Goal: Task Accomplishment & Management: Use online tool/utility

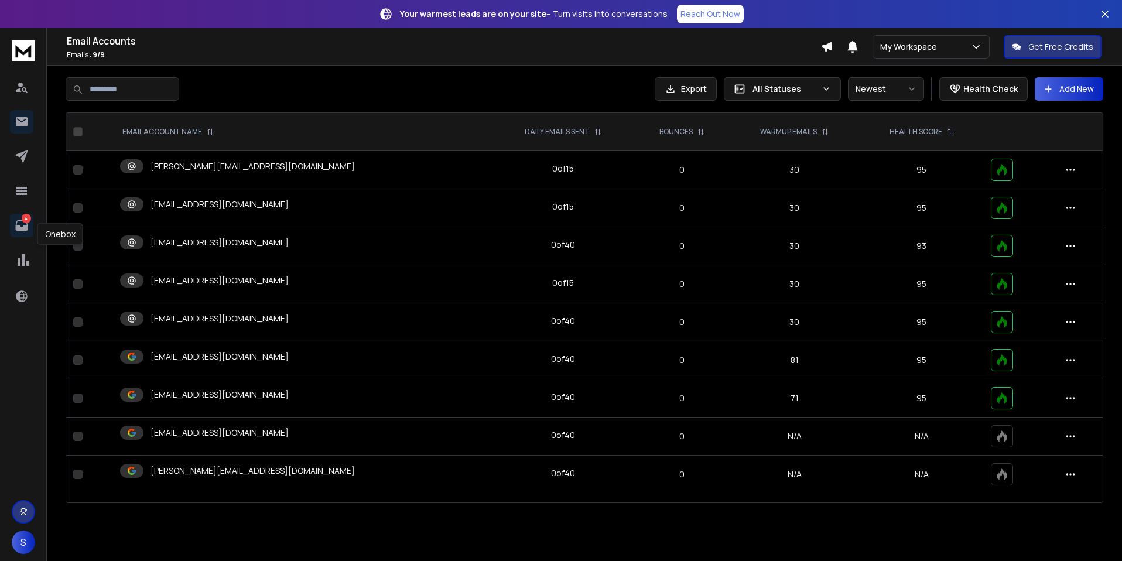
click at [21, 233] on icon at bounding box center [22, 225] width 14 height 14
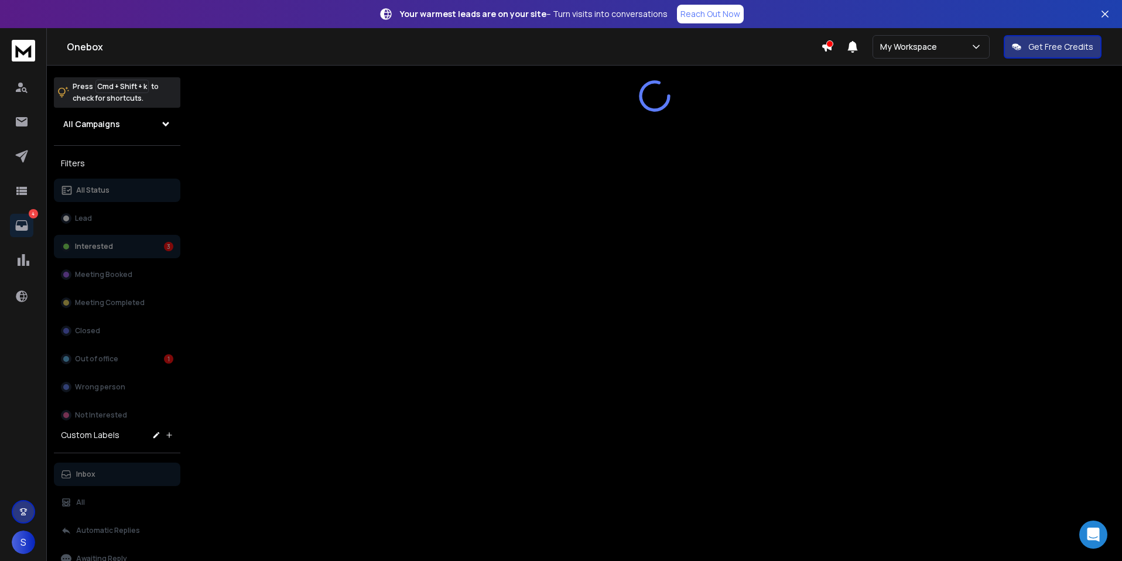
click at [123, 245] on div "All Status Lead Interested 3 Meeting Booked Meeting Completed Closed Out of off…" at bounding box center [117, 303] width 127 height 248
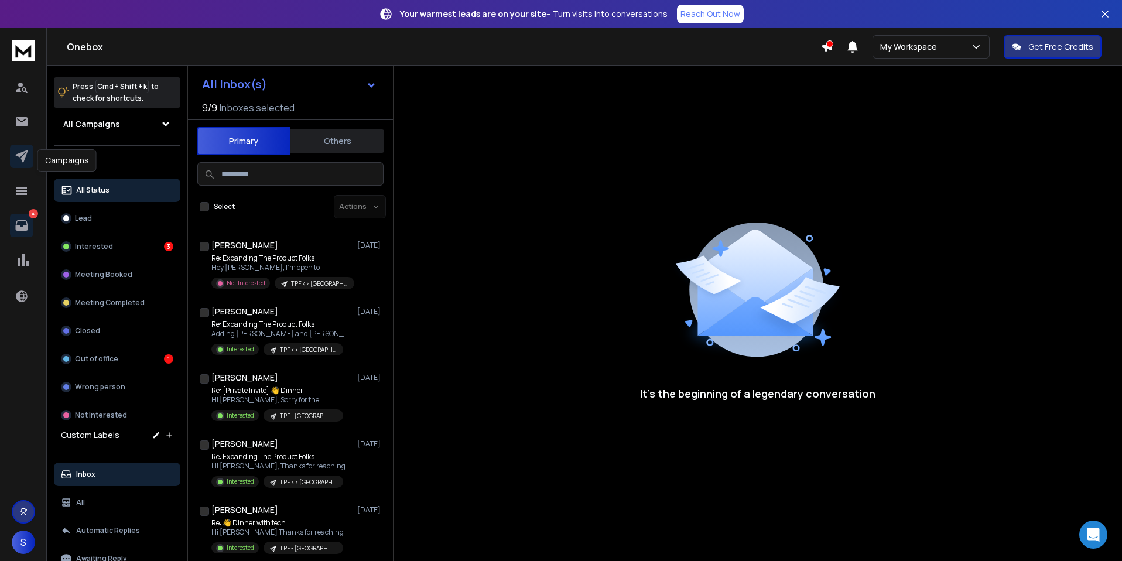
click at [21, 159] on icon at bounding box center [21, 156] width 12 height 12
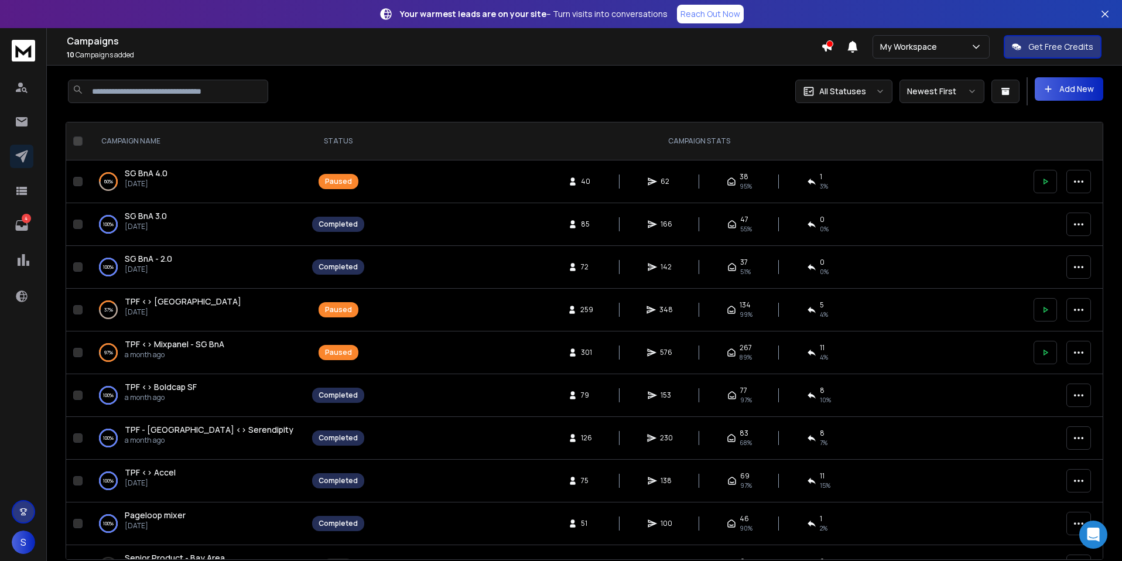
click at [177, 439] on p "a month ago" at bounding box center [209, 440] width 169 height 9
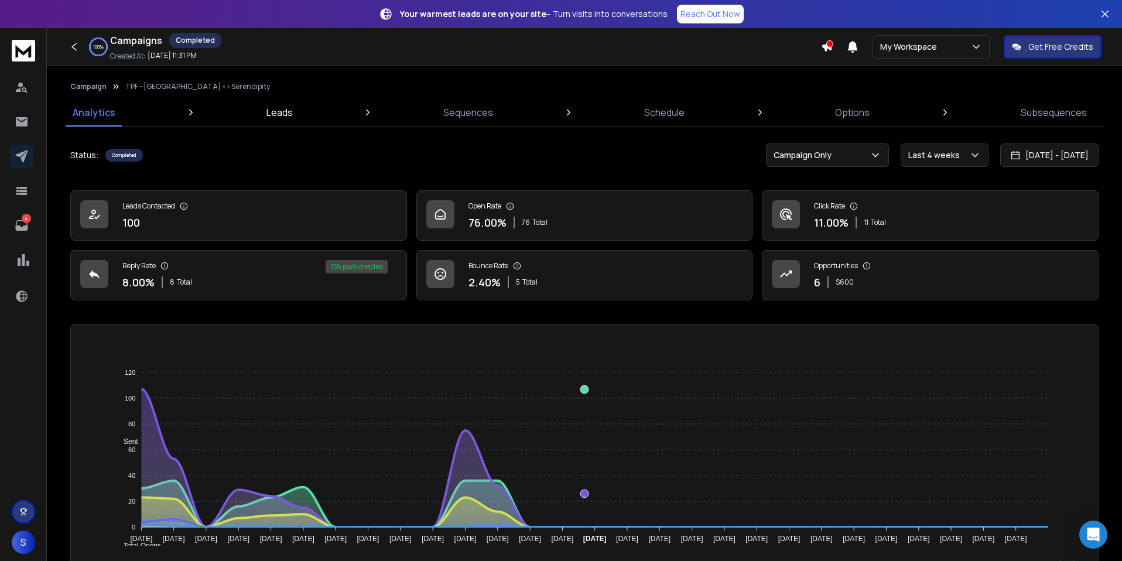
click at [291, 110] on p "Leads" at bounding box center [279, 112] width 26 height 14
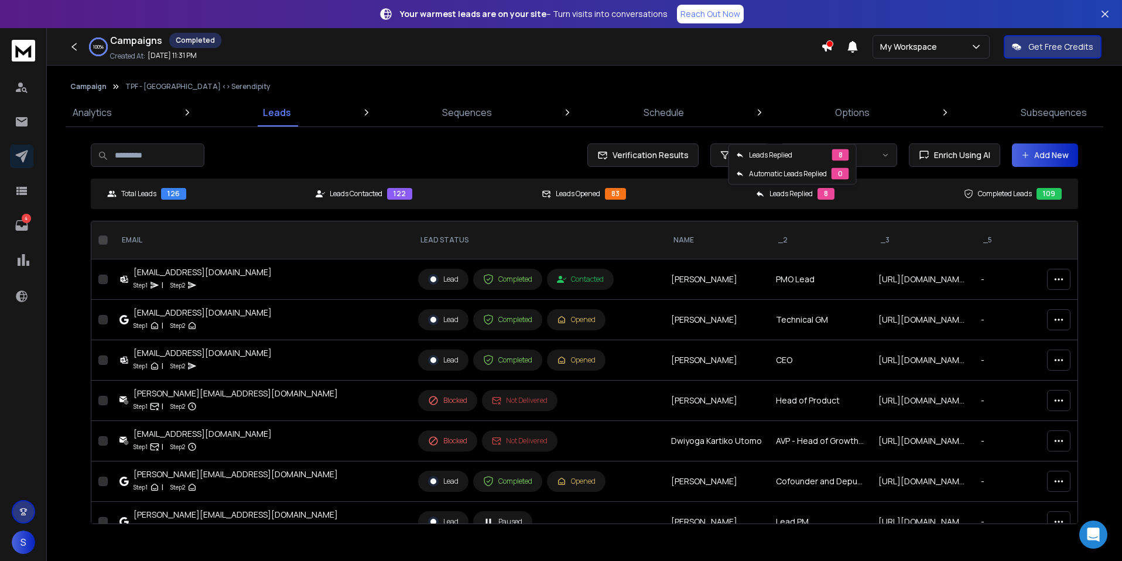
click at [785, 194] on p "Leads Replied" at bounding box center [791, 193] width 43 height 9
click at [832, 162] on button "Actions" at bounding box center [838, 154] width 117 height 23
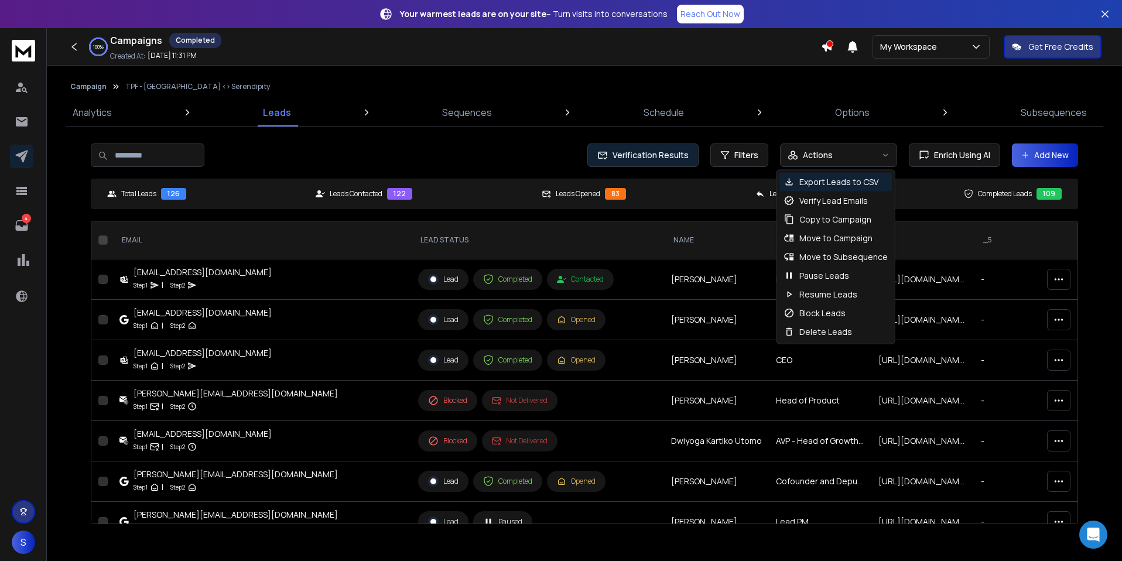
click at [666, 146] on button "Verification Results" at bounding box center [642, 154] width 111 height 23
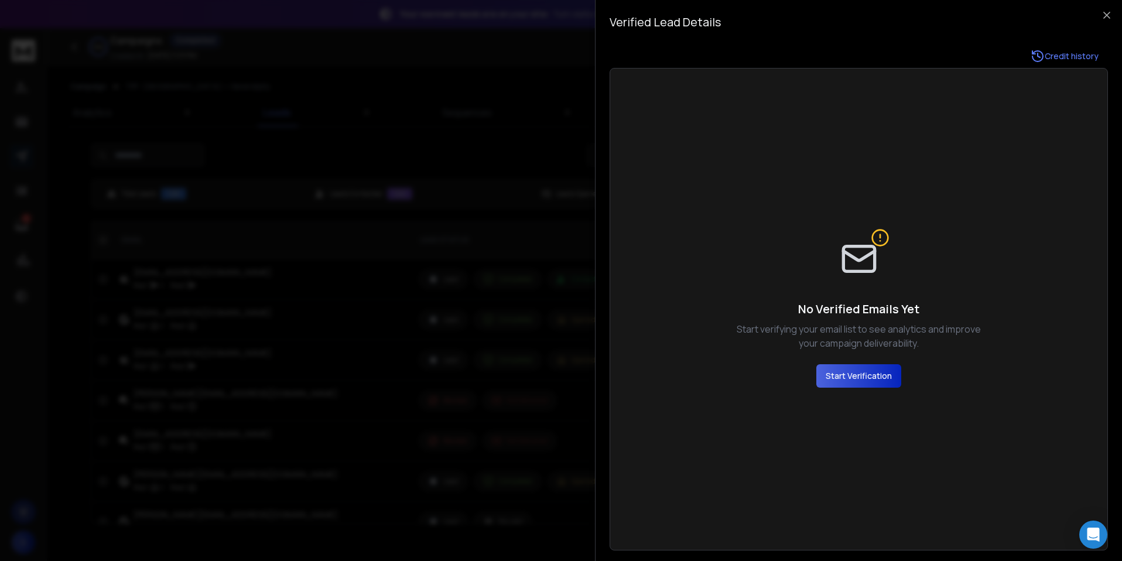
click at [537, 193] on div at bounding box center [561, 280] width 1122 height 561
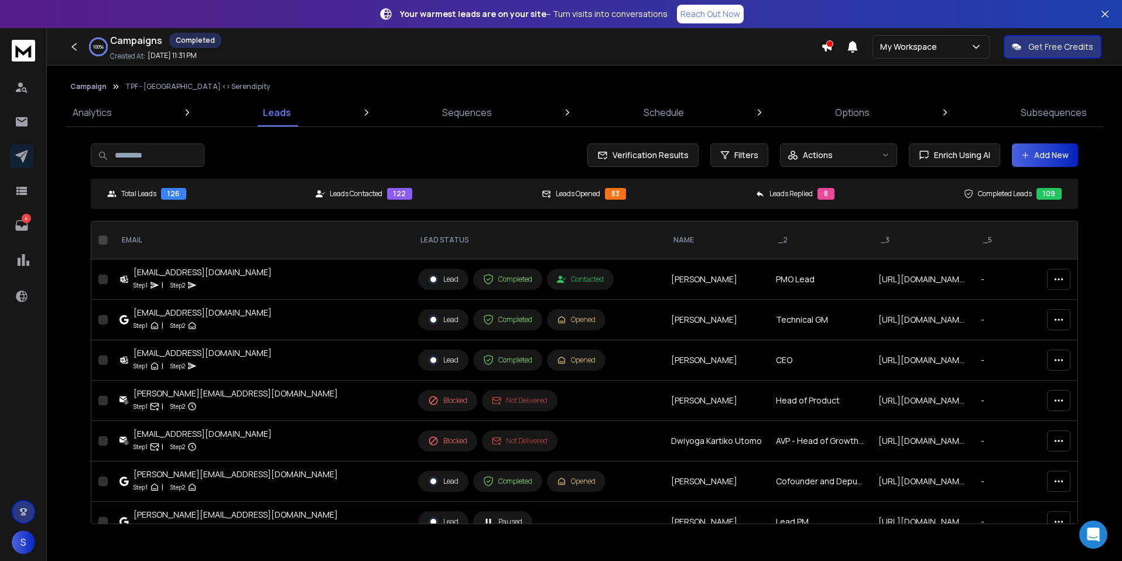
click at [172, 162] on input at bounding box center [148, 154] width 114 height 23
click at [275, 162] on div "Verification Results Filters Actions Enrich Using AI Add New" at bounding box center [584, 154] width 987 height 23
click at [750, 156] on span "Filters" at bounding box center [746, 155] width 24 height 12
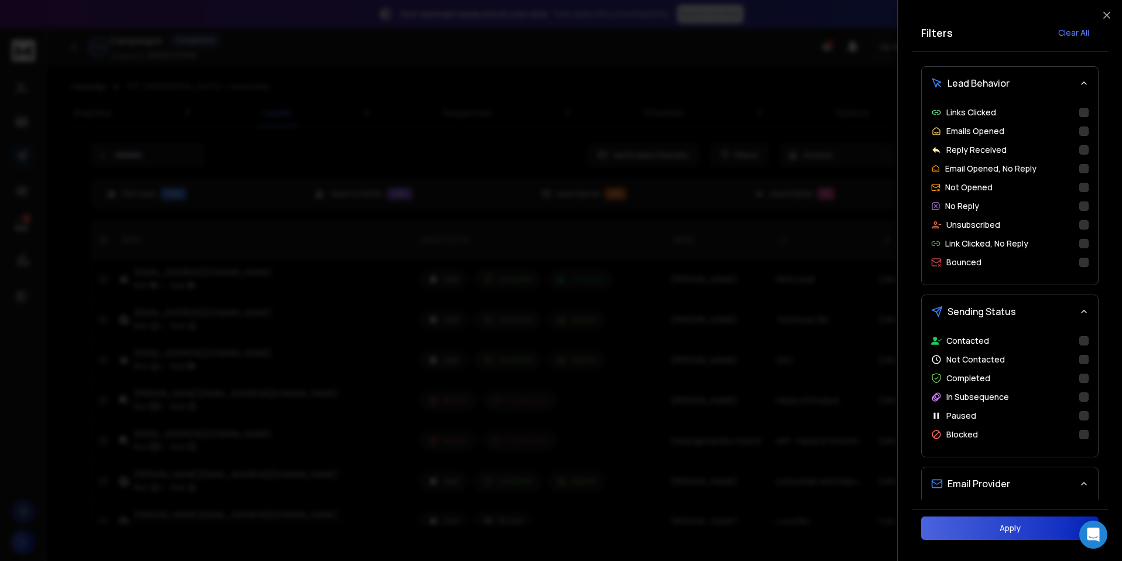
click at [957, 156] on p "Reply Received" at bounding box center [976, 150] width 60 height 12
click at [1079, 155] on button "Reply Received" at bounding box center [1083, 149] width 9 height 9
click at [1006, 525] on button "Apply" at bounding box center [1009, 528] width 177 height 23
